Goal: Communication & Community: Answer question/provide support

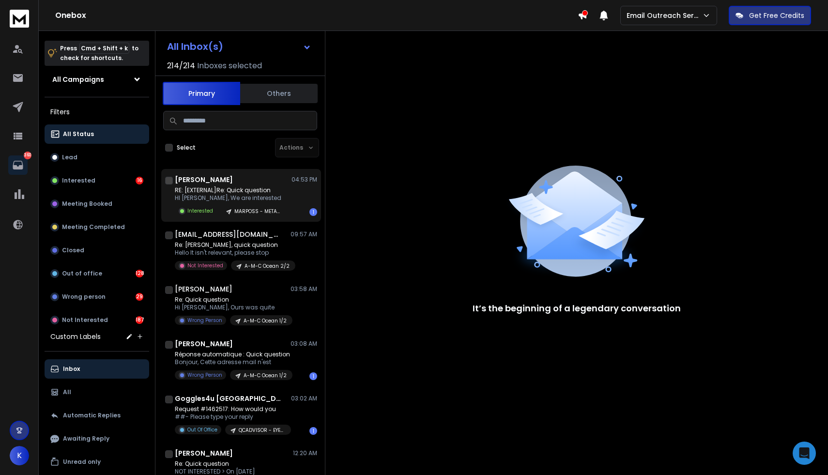
click at [263, 193] on p "RE: [EXTERNAL]Re: Quick question" at bounding box center [231, 190] width 112 height 8
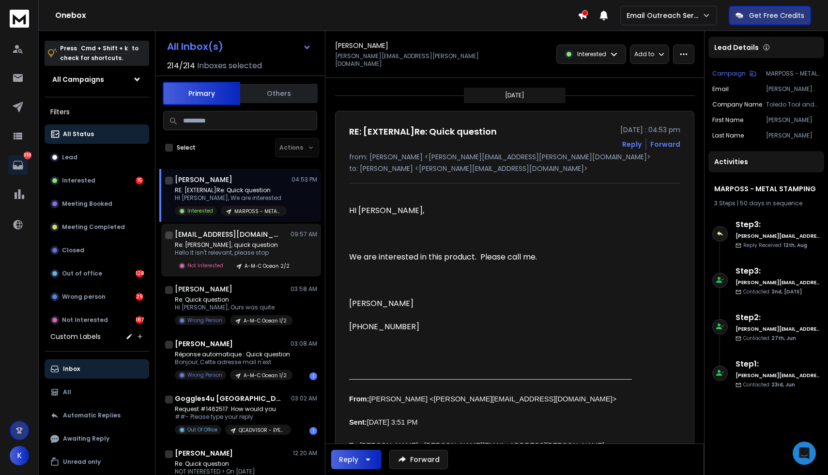
click at [235, 253] on p "Hello It isn't relevant, please stop" at bounding box center [233, 253] width 116 height 8
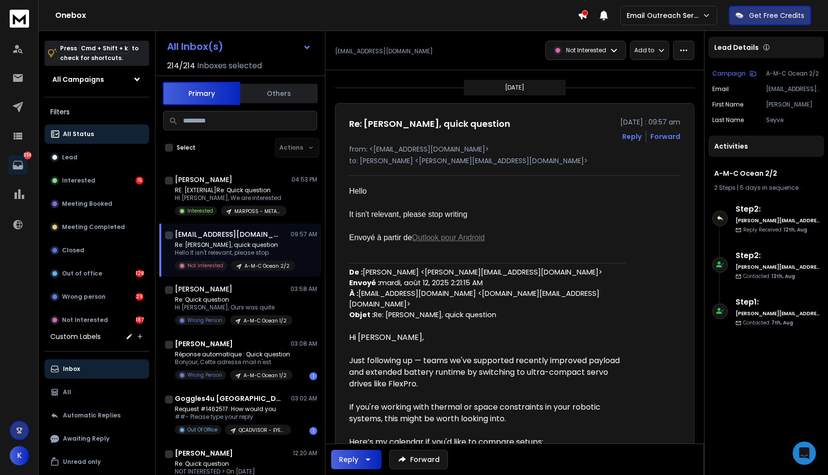
scroll to position [45, 0]
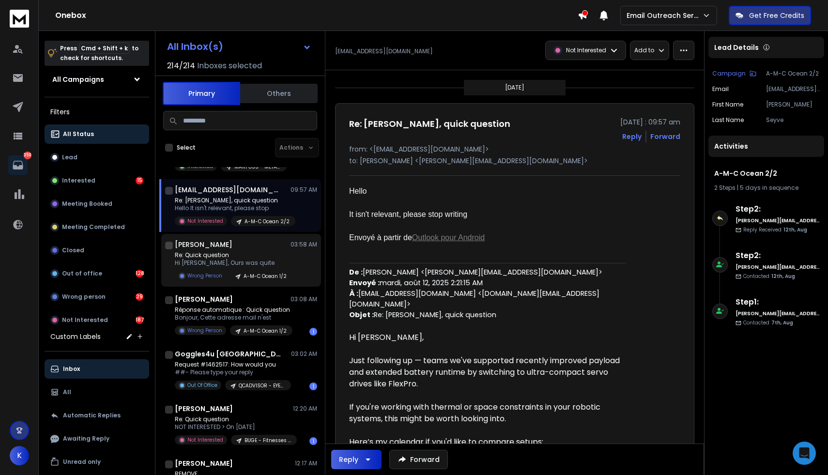
click at [274, 242] on div "Mojtaba Ahmadi 03:58 AM" at bounding box center [246, 245] width 142 height 10
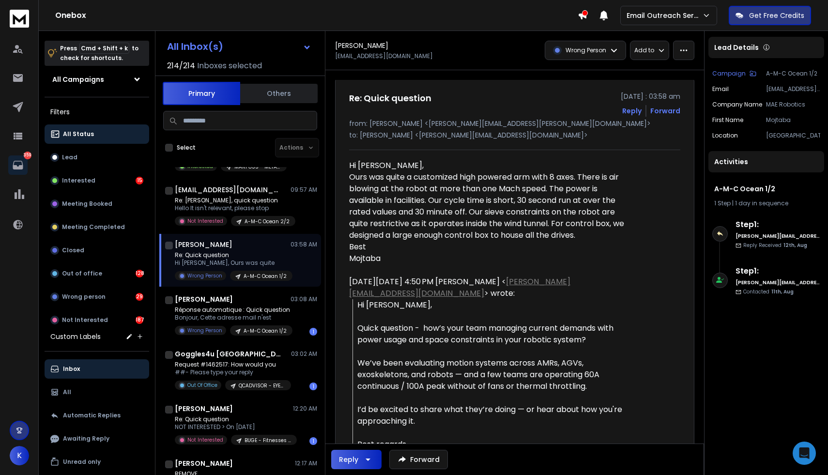
scroll to position [0, 0]
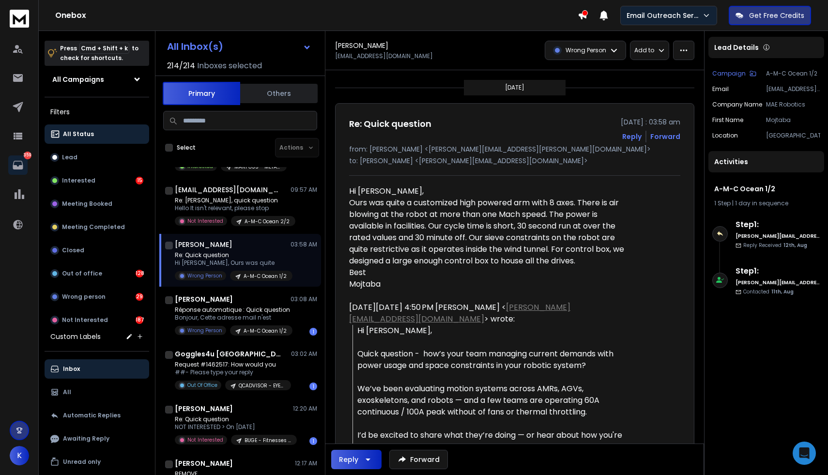
click at [633, 19] on p "Email Outreach Service" at bounding box center [664, 16] width 76 height 10
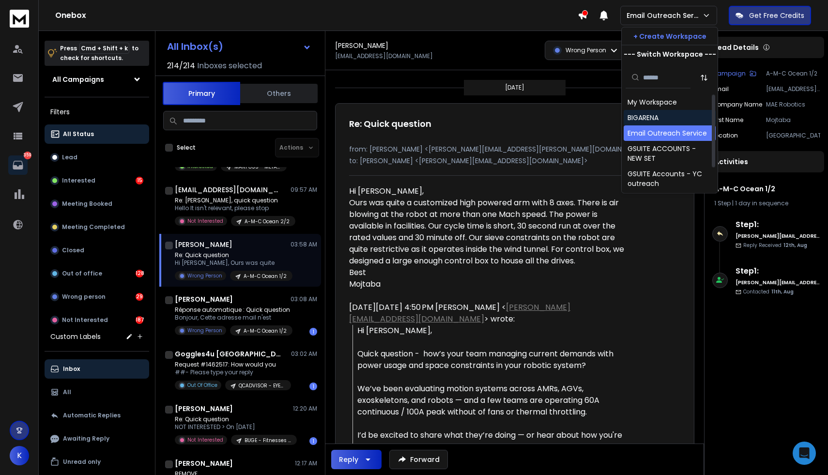
click at [641, 113] on div "BIGARENA" at bounding box center [642, 118] width 31 height 10
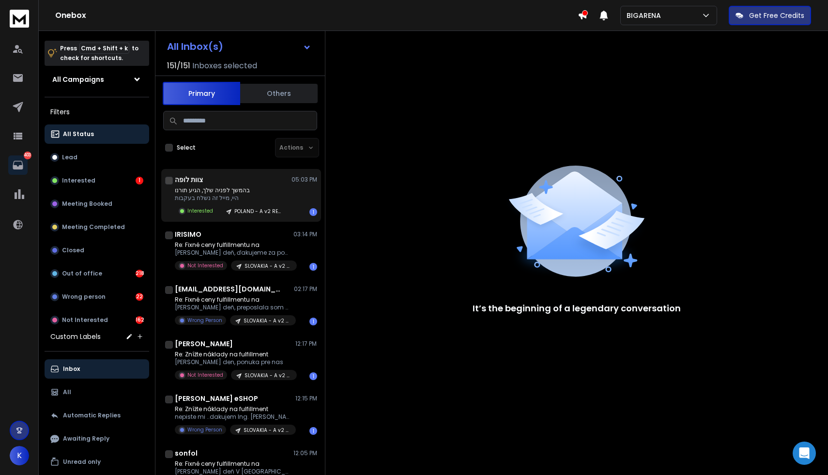
click at [219, 180] on div "צוות לופה 05:03 PM" at bounding box center [246, 180] width 142 height 10
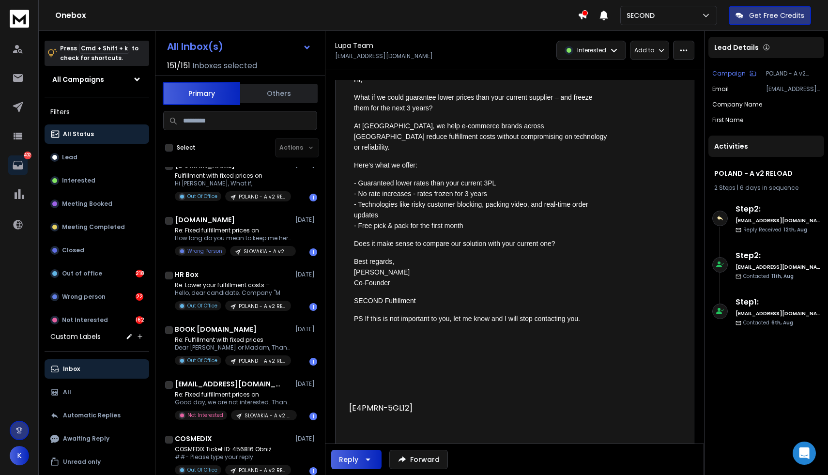
scroll to position [2040, 0]
